Goal: Task Accomplishment & Management: Manage account settings

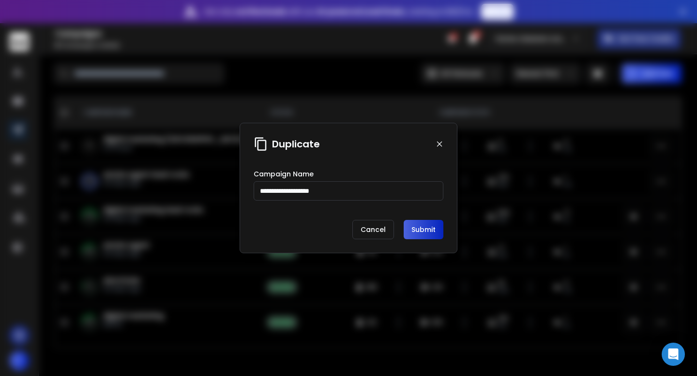
type input "**********"
click at [430, 233] on button "Submit" at bounding box center [424, 229] width 40 height 19
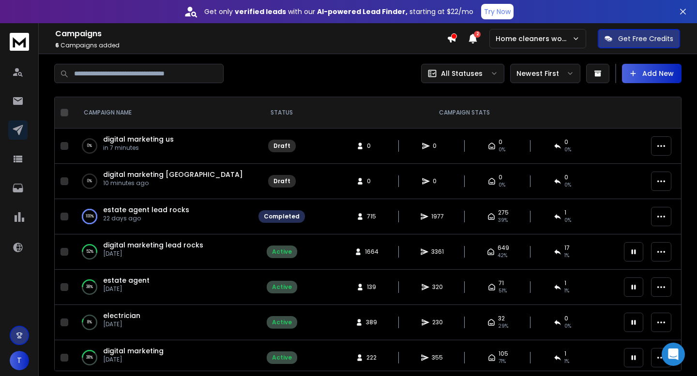
click at [664, 148] on icon "button" at bounding box center [661, 146] width 10 height 10
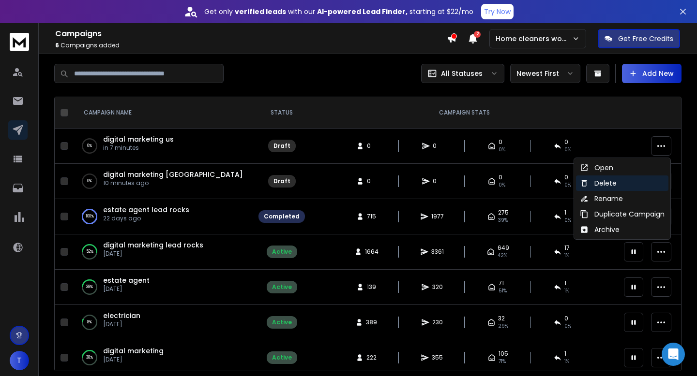
click at [633, 181] on div "Delete" at bounding box center [622, 183] width 92 height 15
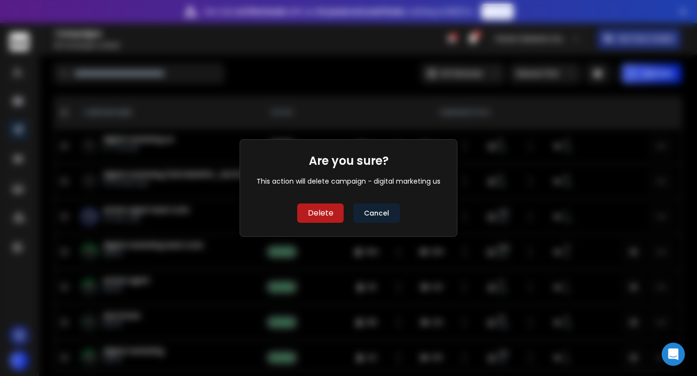
click at [324, 216] on button "Delete" at bounding box center [320, 213] width 46 height 19
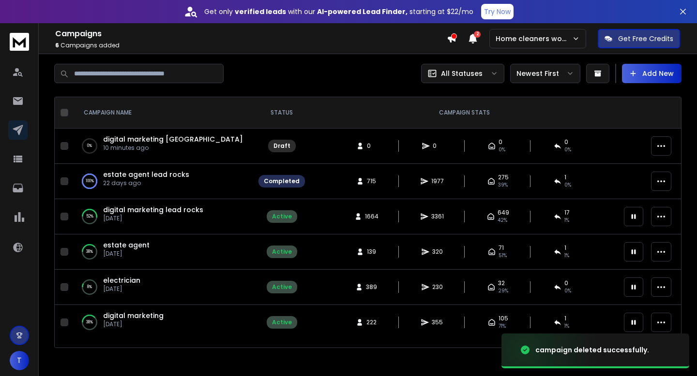
click at [664, 152] on button "button" at bounding box center [661, 145] width 20 height 19
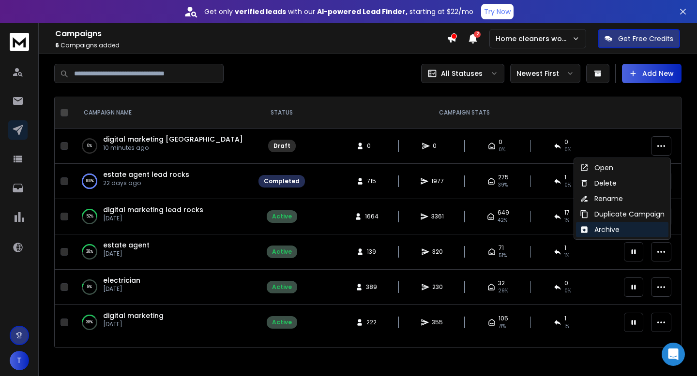
click at [694, 294] on div "Campaigns 6 Campaigns Added All Statuses Newest First Add New CAMPAIGN NAME STA…" at bounding box center [368, 206] width 658 height 304
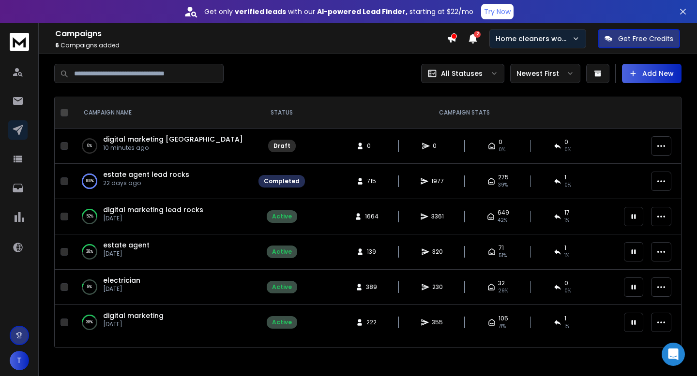
click at [541, 42] on p "Home cleaners workplace" at bounding box center [534, 39] width 76 height 10
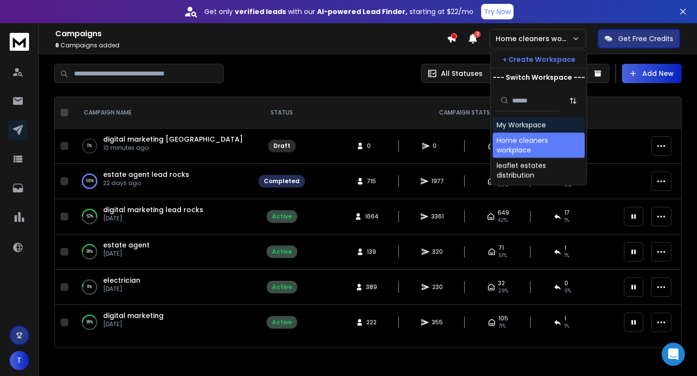
click at [525, 128] on div "My Workspace" at bounding box center [520, 125] width 49 height 10
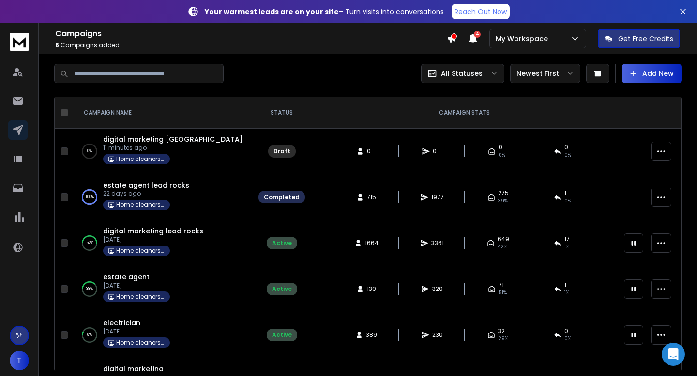
click at [655, 148] on button "button" at bounding box center [661, 151] width 20 height 19
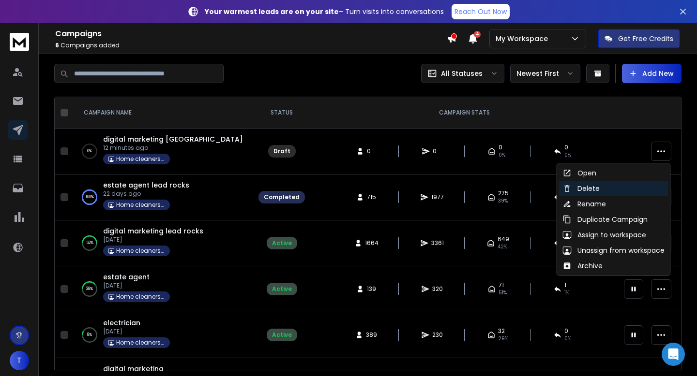
click at [693, 254] on div "Campaigns 6 Campaigns Added All Statuses Newest First Add New CAMPAIGN NAME STA…" at bounding box center [368, 217] width 658 height 327
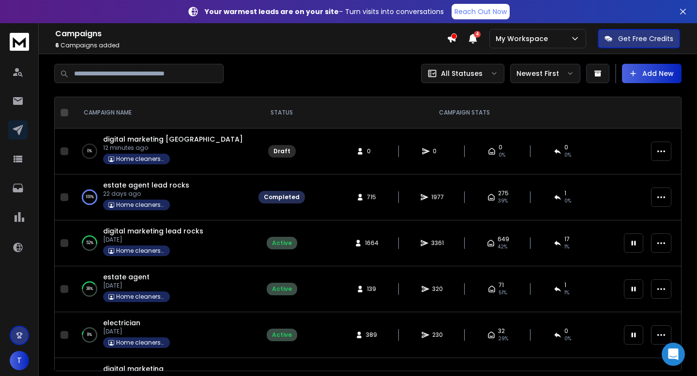
click at [655, 200] on button "button" at bounding box center [661, 197] width 20 height 19
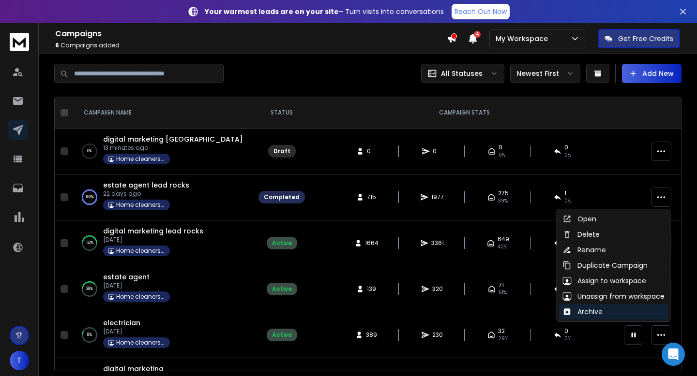
click at [612, 316] on div "Archive" at bounding box center [613, 311] width 109 height 15
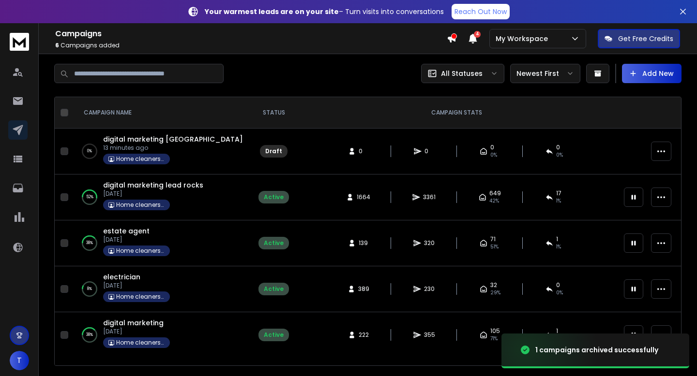
click at [659, 153] on icon "button" at bounding box center [661, 152] width 10 height 10
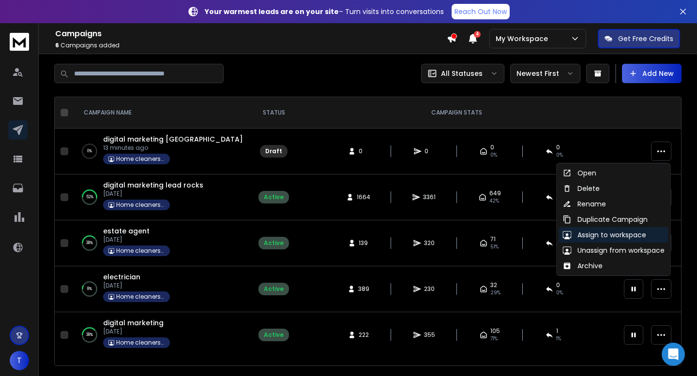
click at [648, 237] on div "Assign to workspace" at bounding box center [613, 234] width 109 height 15
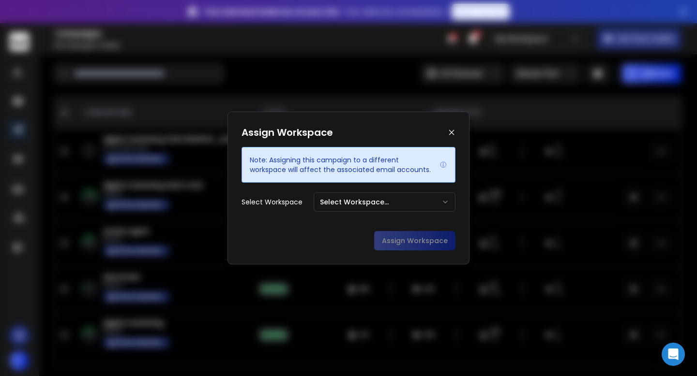
click at [436, 211] on body "Your warmest leads are on your site – Turn visits into conversations Reach Out …" at bounding box center [348, 188] width 697 height 376
click at [436, 209] on button "Select Workspace..." at bounding box center [385, 202] width 142 height 19
click at [451, 131] on icon at bounding box center [452, 133] width 8 height 8
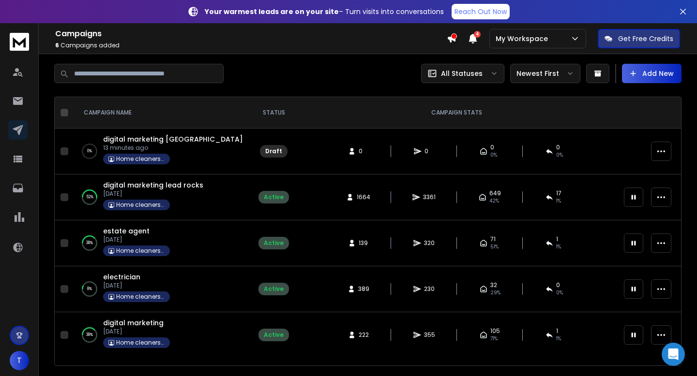
click at [660, 198] on icon "button" at bounding box center [661, 198] width 10 height 10
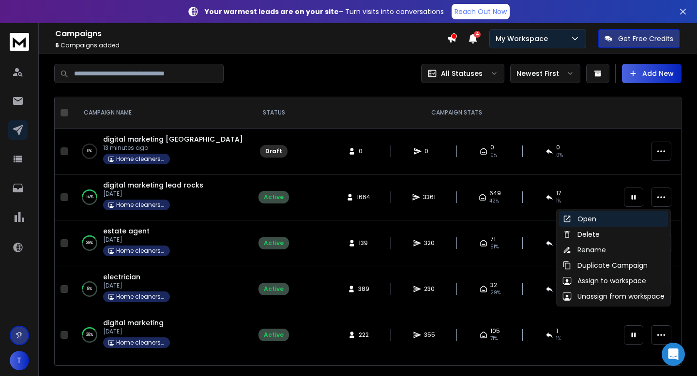
click at [551, 37] on div "My Workspace" at bounding box center [538, 39] width 84 height 10
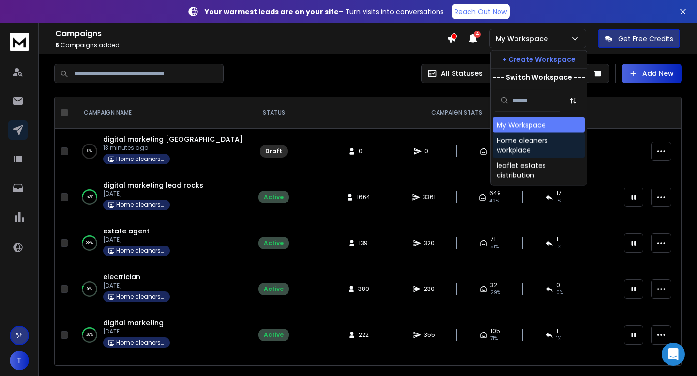
click at [606, 99] on th "CAMPAIGN STATS" at bounding box center [456, 112] width 323 height 31
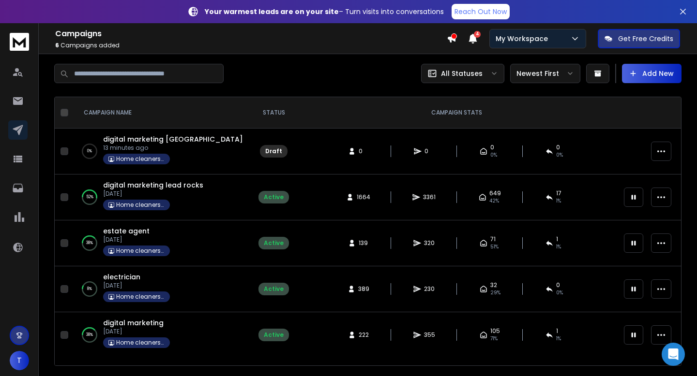
click at [526, 36] on p "My Workspace" at bounding box center [524, 39] width 56 height 10
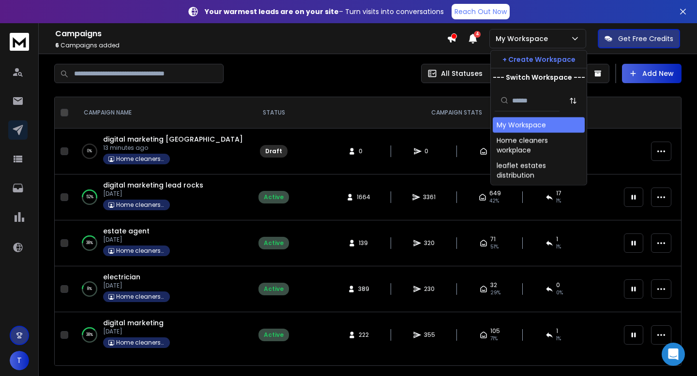
click at [531, 80] on p "--- Switch Workspace ---" at bounding box center [539, 78] width 92 height 10
click at [552, 60] on p "+ Create Workspace" at bounding box center [538, 60] width 73 height 10
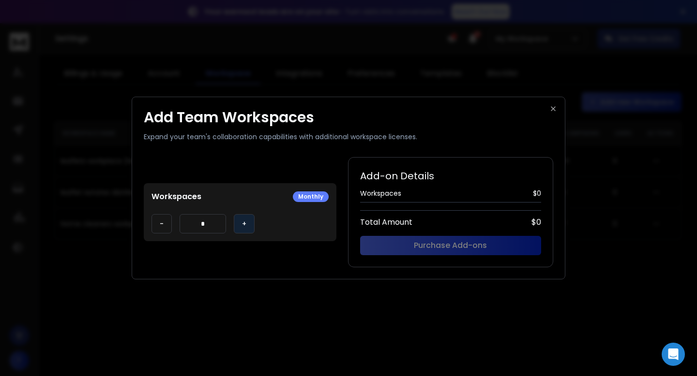
click at [243, 225] on button "+" at bounding box center [244, 223] width 21 height 19
type input "*"
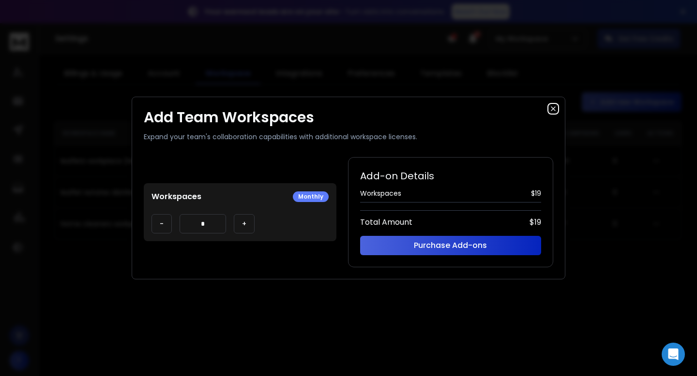
click at [550, 111] on icon "button" at bounding box center [553, 109] width 8 height 8
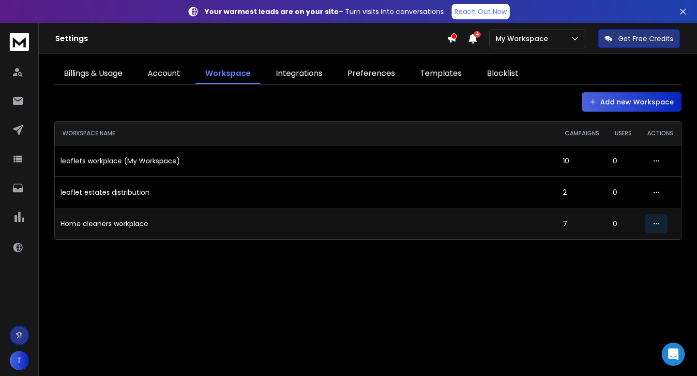
click at [660, 224] on button "button" at bounding box center [656, 223] width 22 height 19
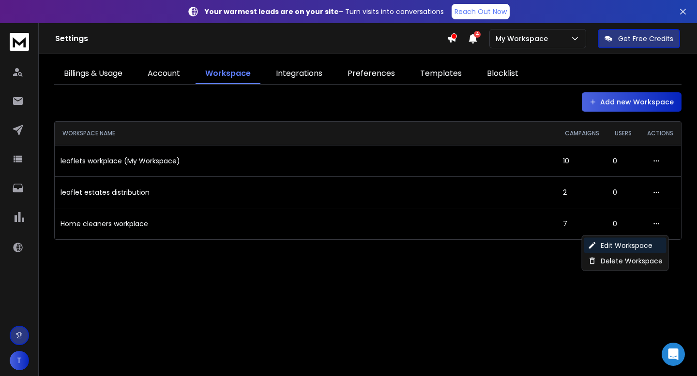
click at [637, 244] on p "Edit Workspace" at bounding box center [627, 246] width 52 height 10
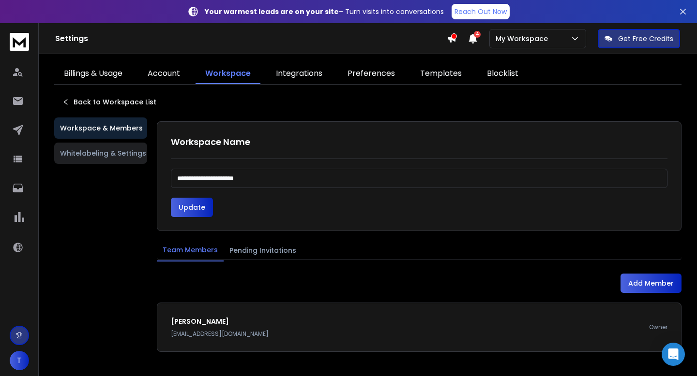
drag, startPoint x: 290, startPoint y: 174, endPoint x: 111, endPoint y: 156, distance: 179.5
click at [111, 156] on div "**********" at bounding box center [367, 236] width 627 height 231
type input "**********"
click at [185, 209] on button "Update" at bounding box center [192, 207] width 42 height 19
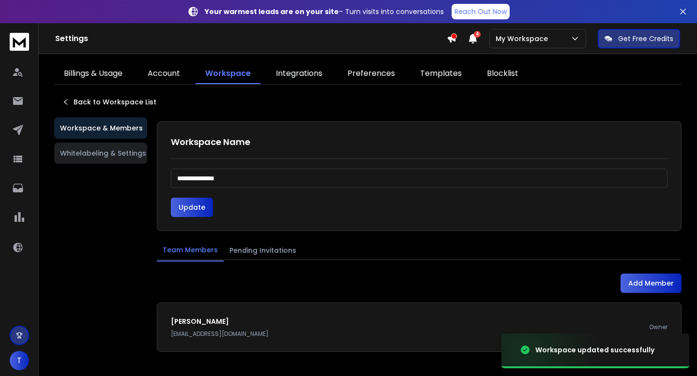
click at [90, 74] on link "Billings & Usage" at bounding box center [93, 74] width 78 height 20
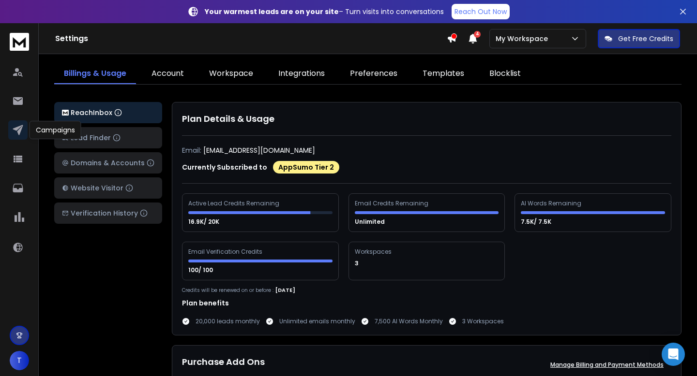
click at [15, 134] on icon at bounding box center [18, 130] width 12 height 12
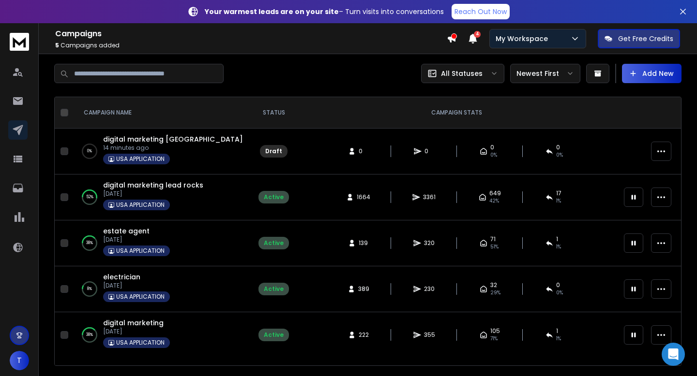
click at [526, 38] on p "My Workspace" at bounding box center [524, 39] width 56 height 10
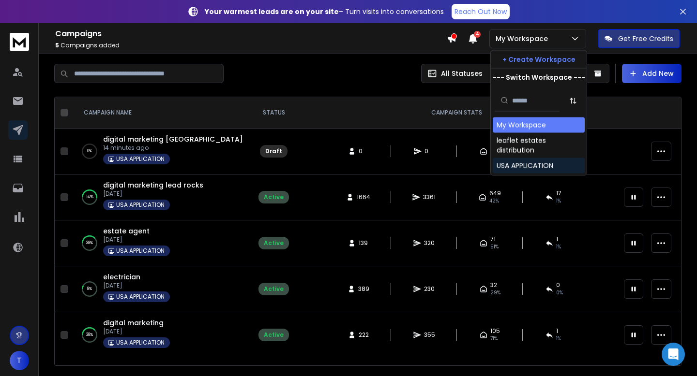
click at [538, 168] on div "USA APPLICATION" at bounding box center [524, 166] width 57 height 10
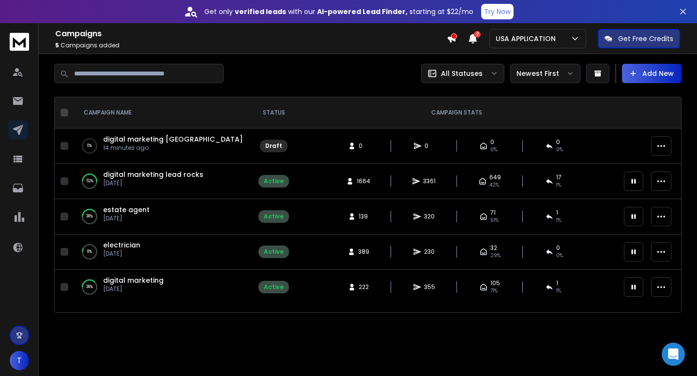
click at [667, 174] on button "button" at bounding box center [661, 181] width 20 height 19
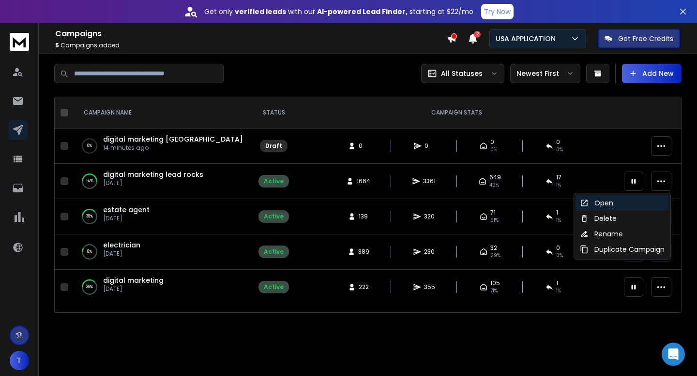
click at [545, 40] on p "USA APPLICATION" at bounding box center [528, 39] width 64 height 10
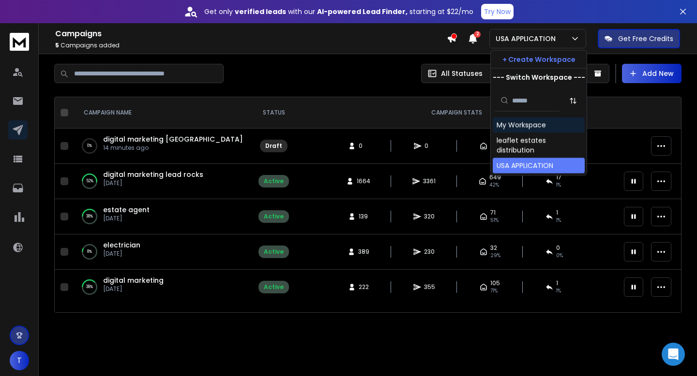
click at [527, 127] on div "My Workspace" at bounding box center [520, 125] width 49 height 10
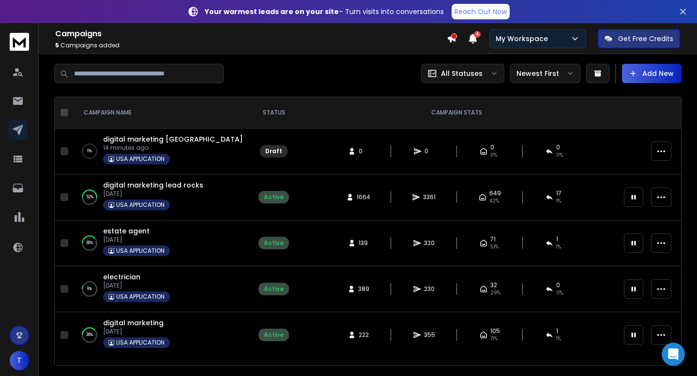
click at [519, 37] on p "My Workspace" at bounding box center [524, 39] width 56 height 10
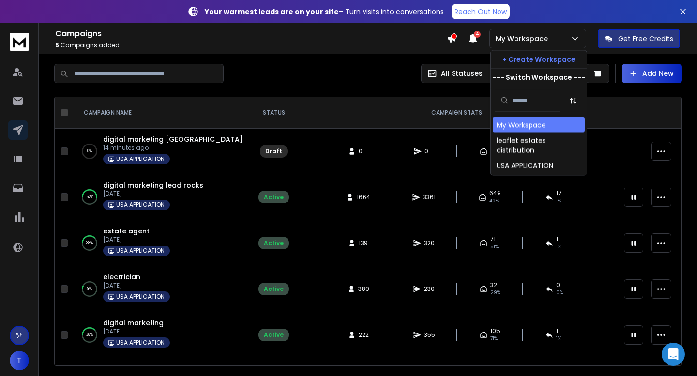
click at [317, 62] on div "Campaigns 5 Campaigns Added All Statuses Newest First Add New CAMPAIGN NAME STA…" at bounding box center [368, 215] width 658 height 322
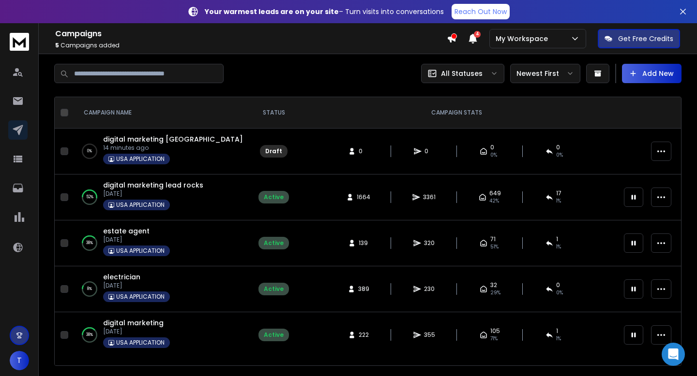
click at [322, 154] on div "0 0 0 0% 0 0%" at bounding box center [457, 151] width 312 height 15
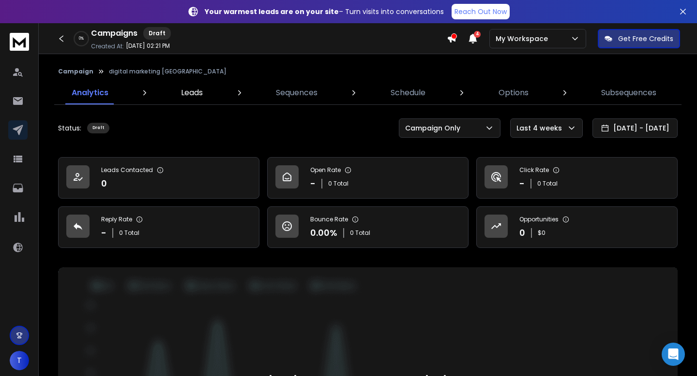
click at [196, 102] on link "Leads" at bounding box center [191, 92] width 33 height 23
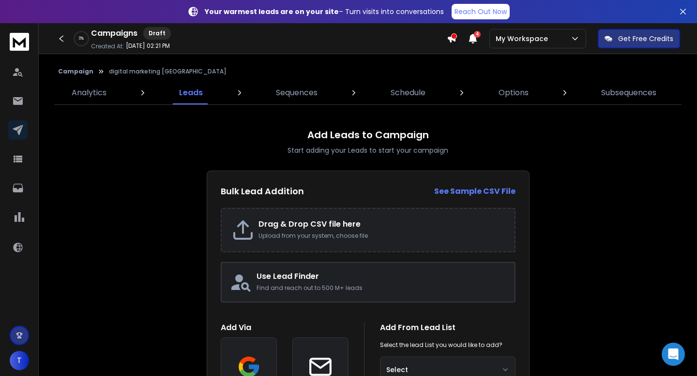
click at [375, 214] on div "Drag & Drop CSV file here Upload from your system, choose file" at bounding box center [368, 230] width 295 height 45
type input "**********"
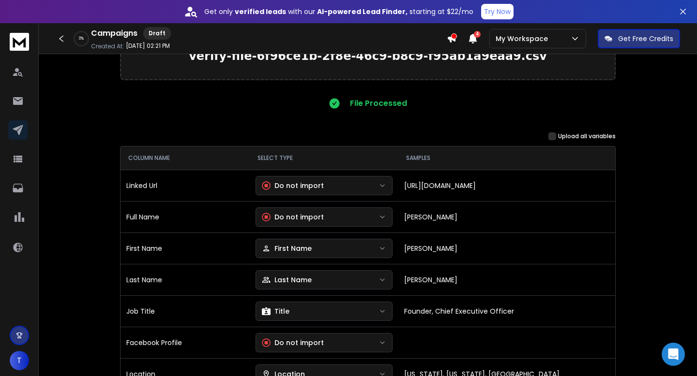
scroll to position [26, 0]
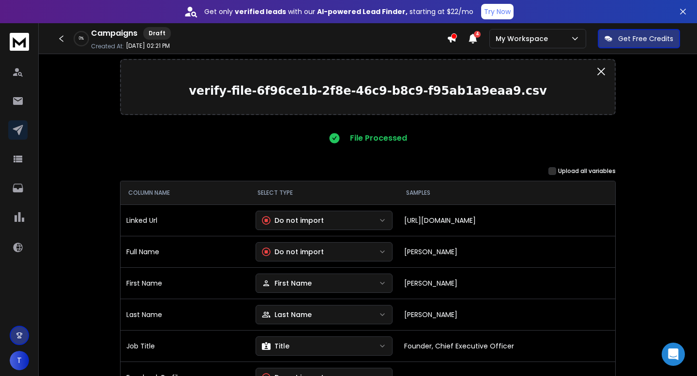
click at [602, 71] on icon at bounding box center [601, 72] width 8 height 8
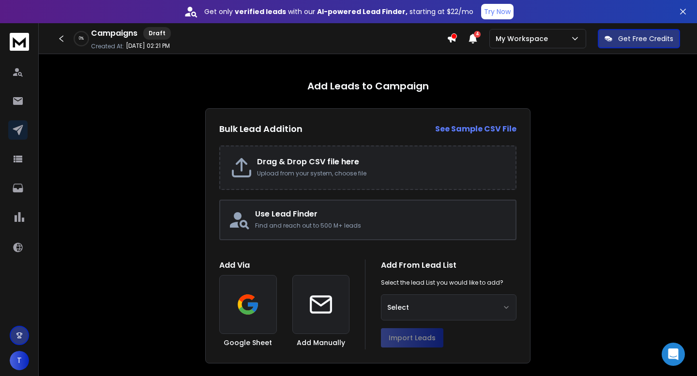
click at [362, 170] on p "Upload from your system, choose file" at bounding box center [381, 174] width 249 height 8
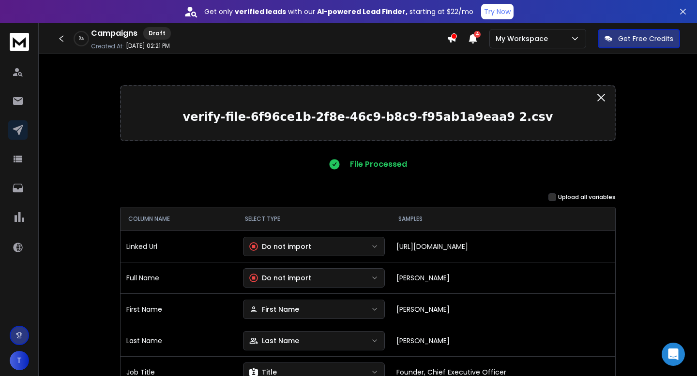
click at [599, 100] on icon at bounding box center [601, 98] width 8 height 8
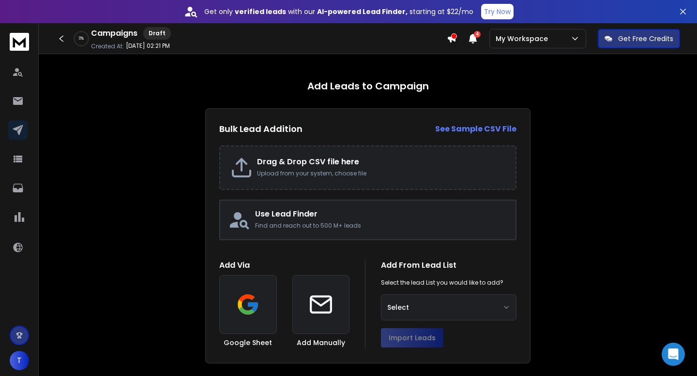
click at [423, 157] on h2 "Drag & Drop CSV file here" at bounding box center [381, 162] width 249 height 12
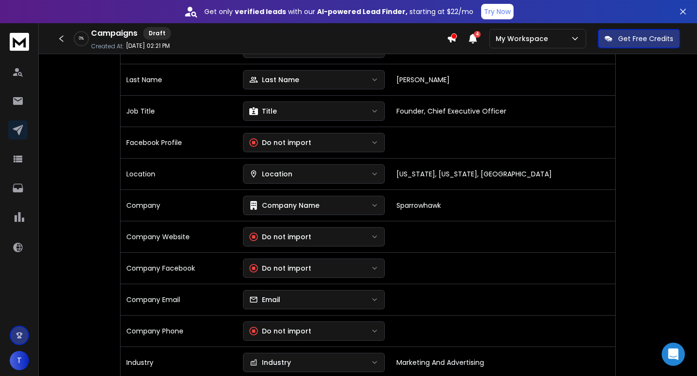
scroll to position [476, 0]
